Goal: Task Accomplishment & Management: Manage account settings

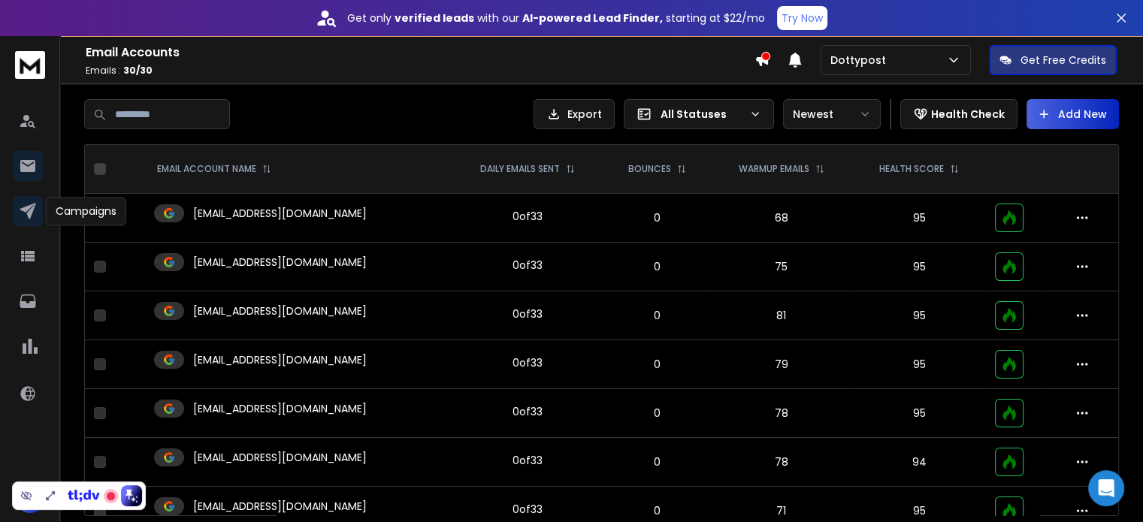
click at [36, 213] on link at bounding box center [28, 211] width 30 height 30
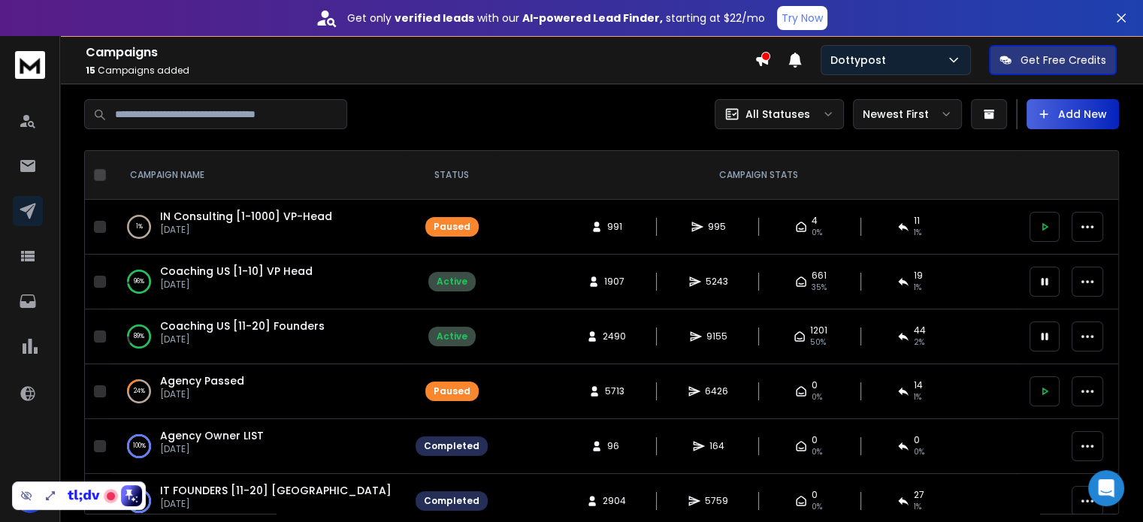
click at [890, 50] on button "Dottypost" at bounding box center [896, 60] width 150 height 30
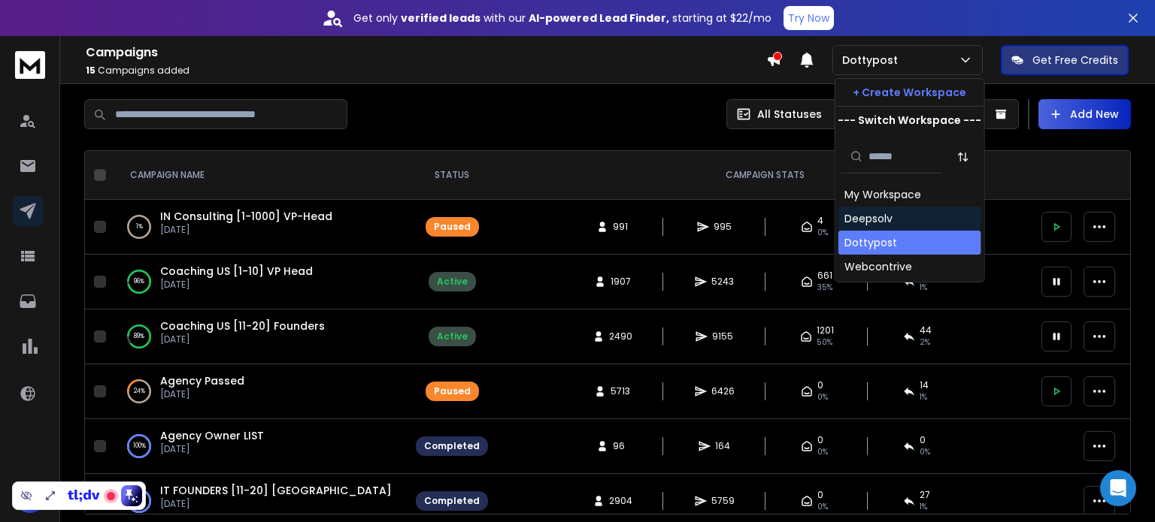
click at [888, 208] on div "Deepsolv" at bounding box center [909, 219] width 143 height 24
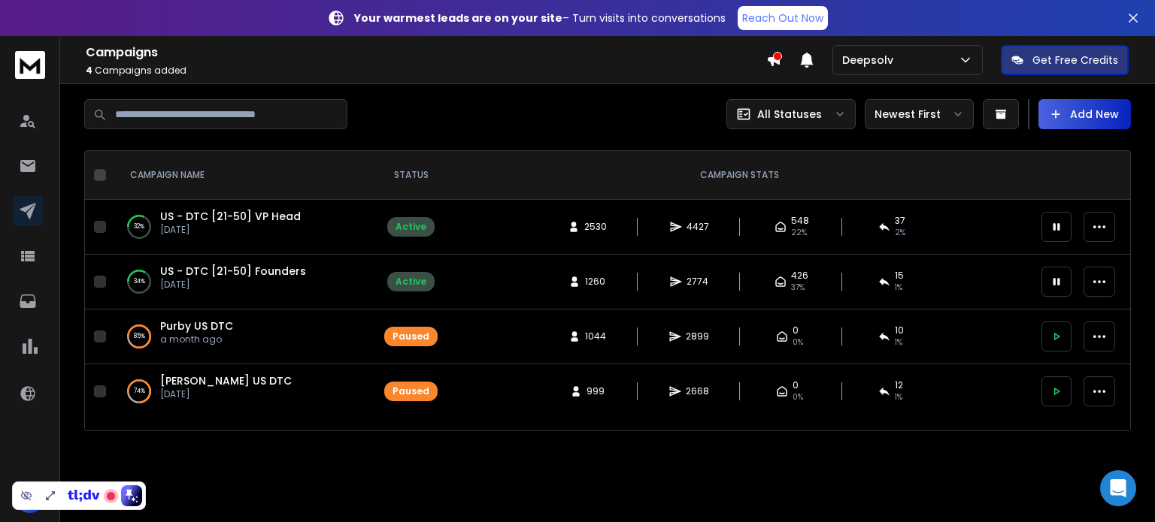
click at [240, 219] on span "US - DTC [21-50] VP Head" at bounding box center [230, 216] width 141 height 15
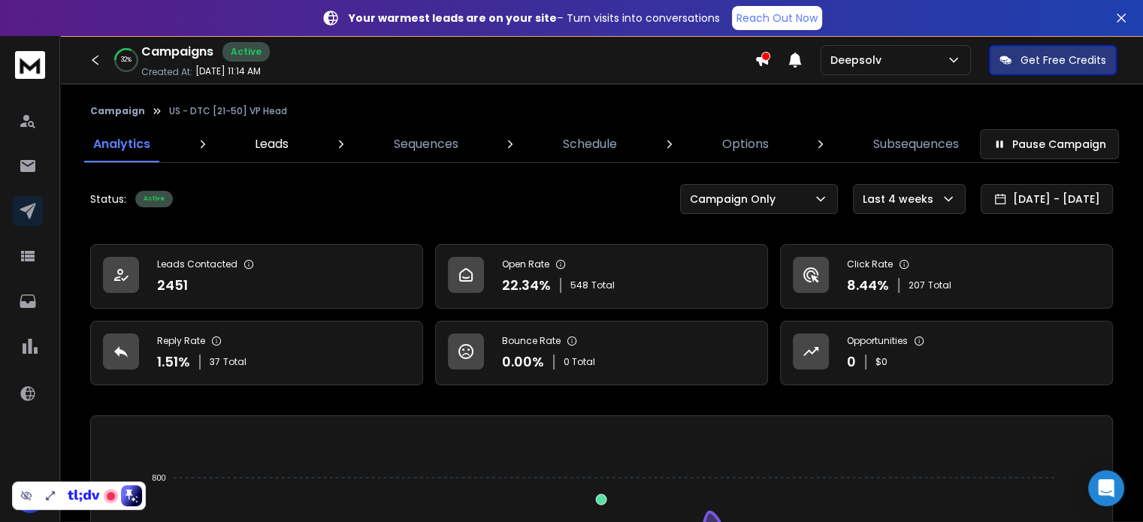
click at [277, 137] on p "Leads" at bounding box center [272, 144] width 34 height 18
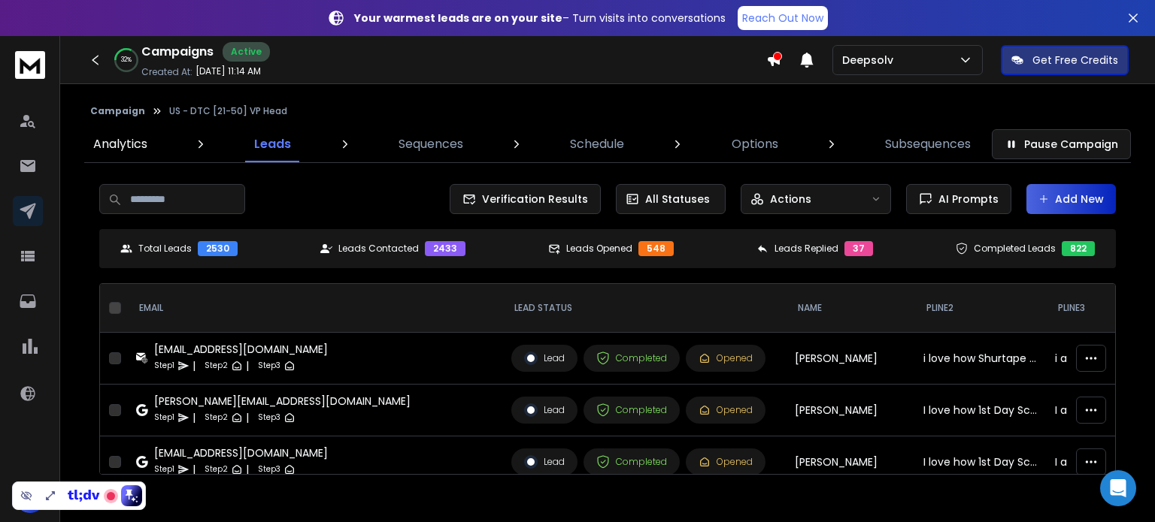
click at [144, 144] on p "Analytics" at bounding box center [120, 144] width 54 height 18
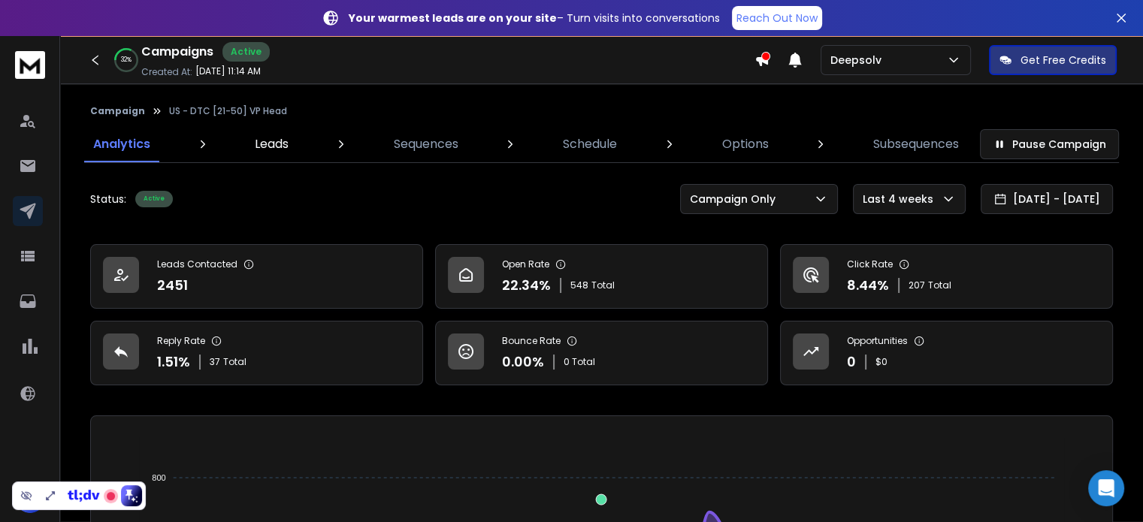
click at [268, 139] on p "Leads" at bounding box center [272, 144] width 34 height 18
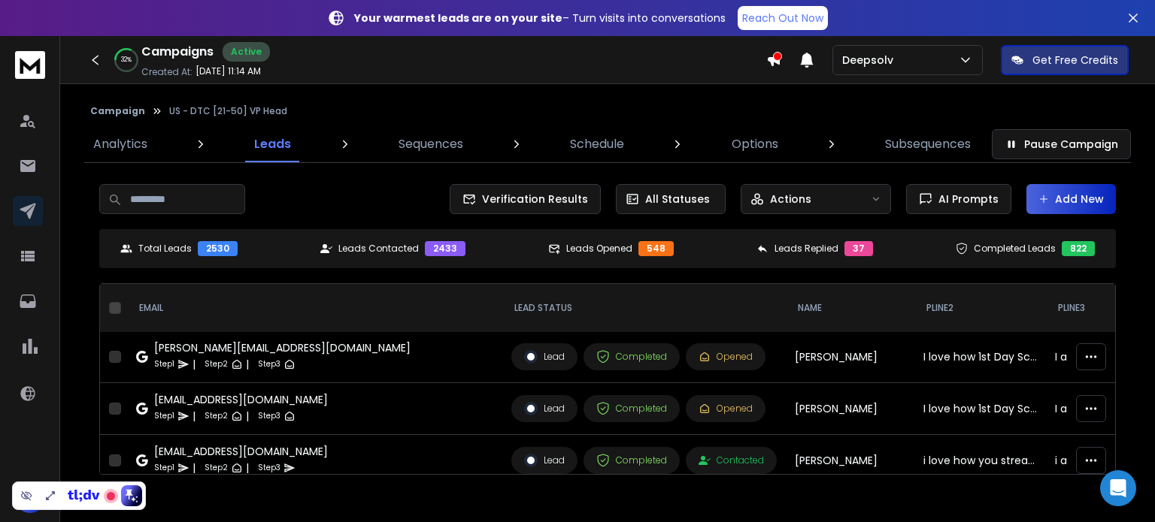
scroll to position [150, 0]
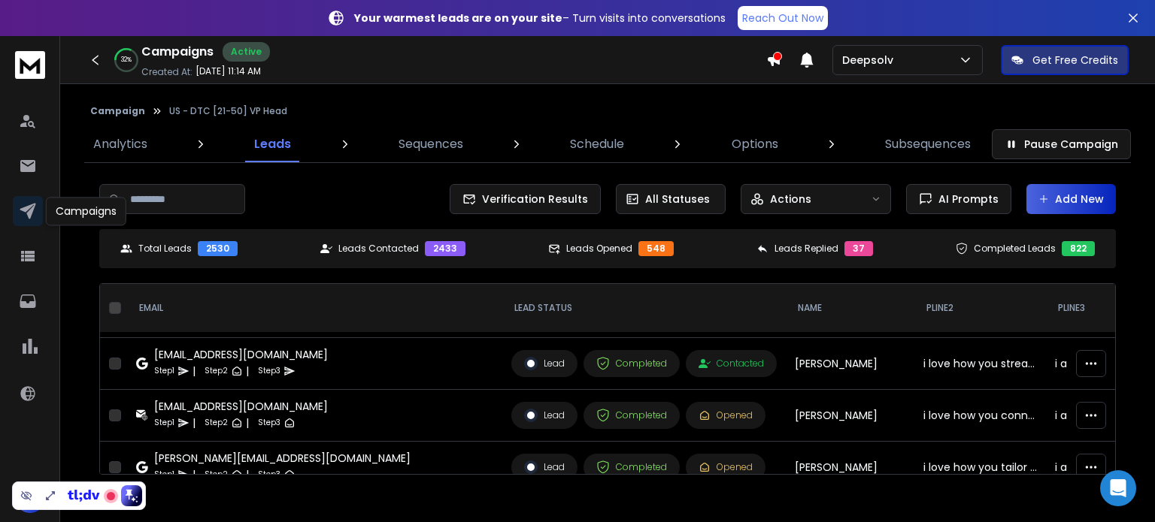
click at [20, 216] on icon at bounding box center [28, 211] width 18 height 18
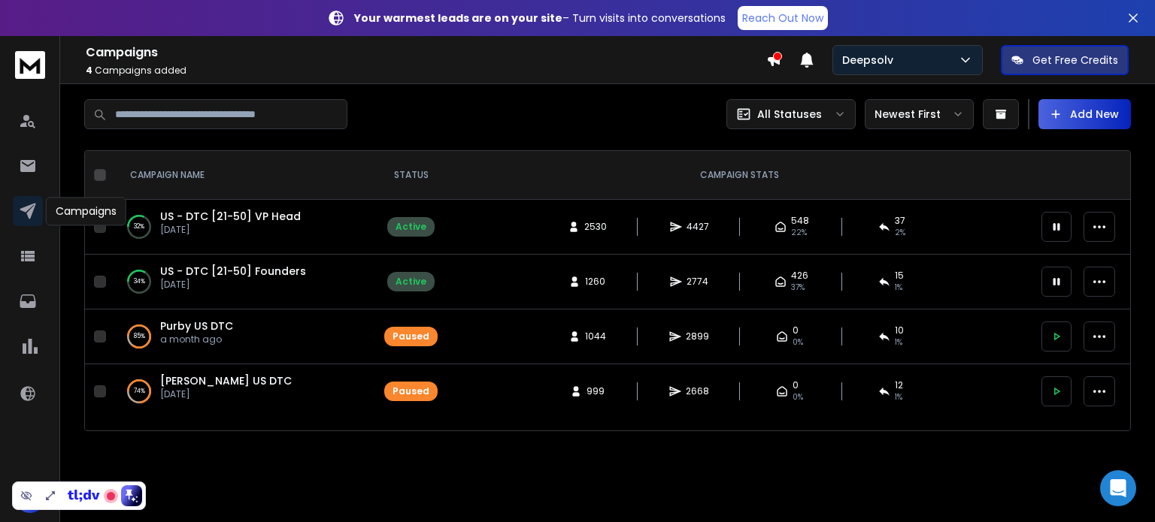
click at [920, 50] on button "Deepsolv" at bounding box center [907, 60] width 150 height 30
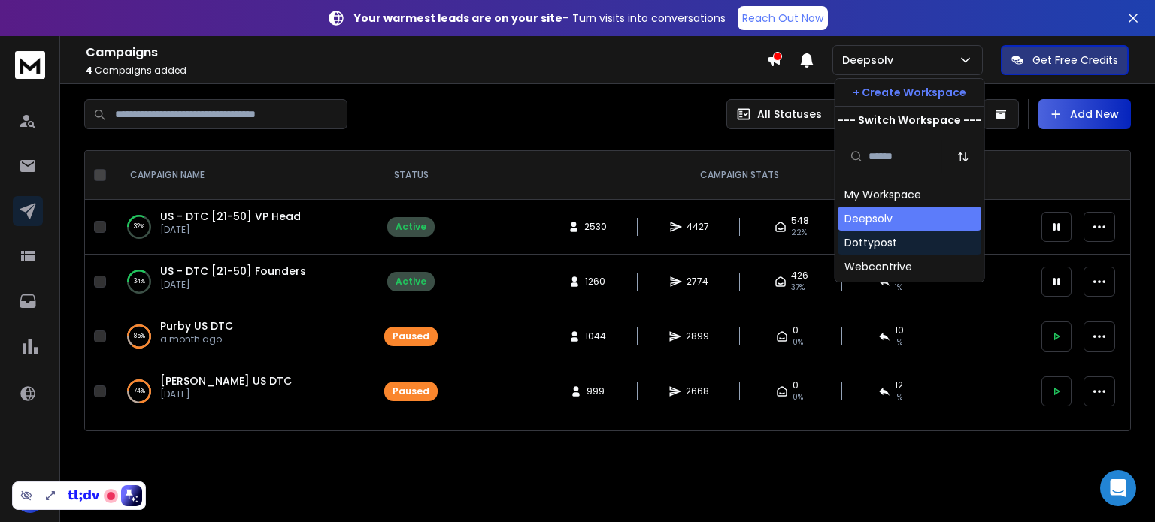
click at [891, 244] on div "Dottypost" at bounding box center [870, 242] width 53 height 15
